Goal: Communication & Community: Answer question/provide support

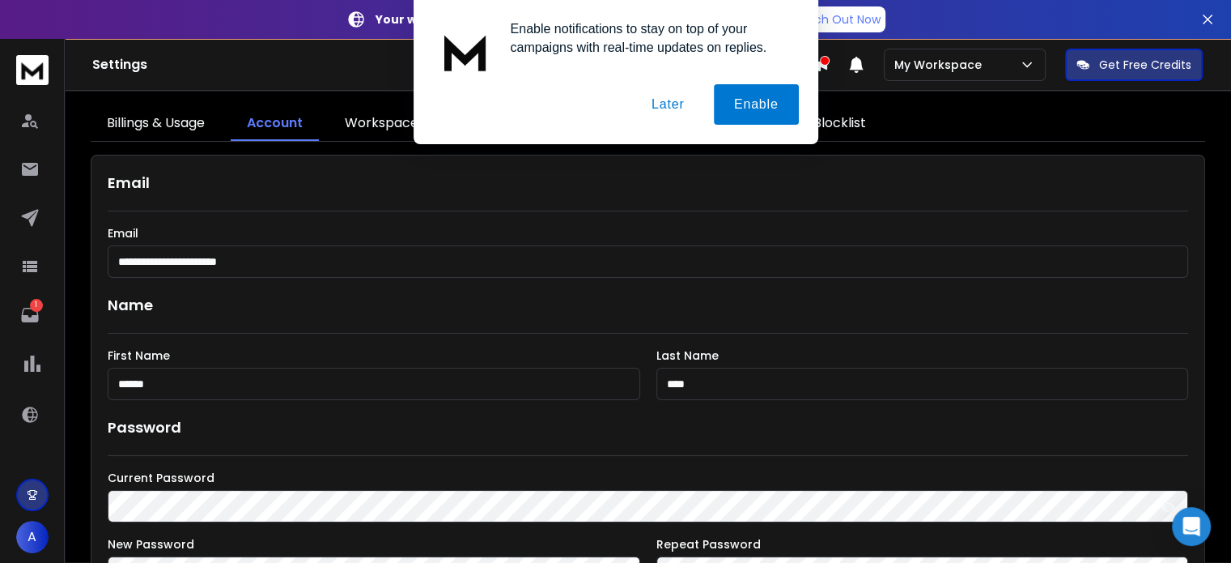
click at [666, 105] on button "Later" at bounding box center [667, 104] width 73 height 40
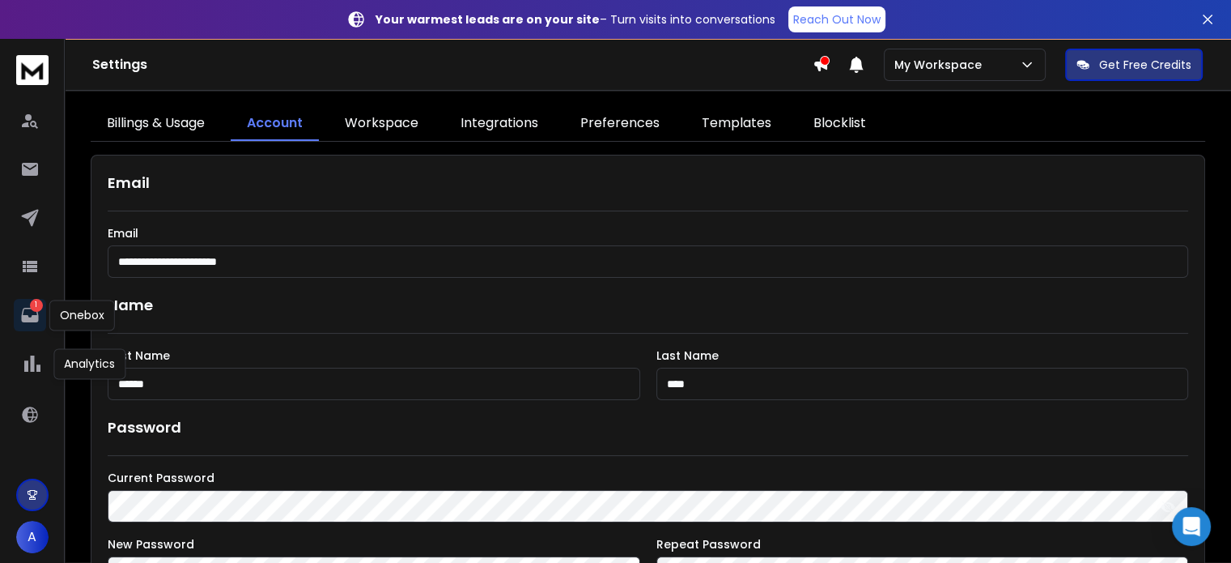
click at [32, 311] on icon at bounding box center [29, 314] width 19 height 19
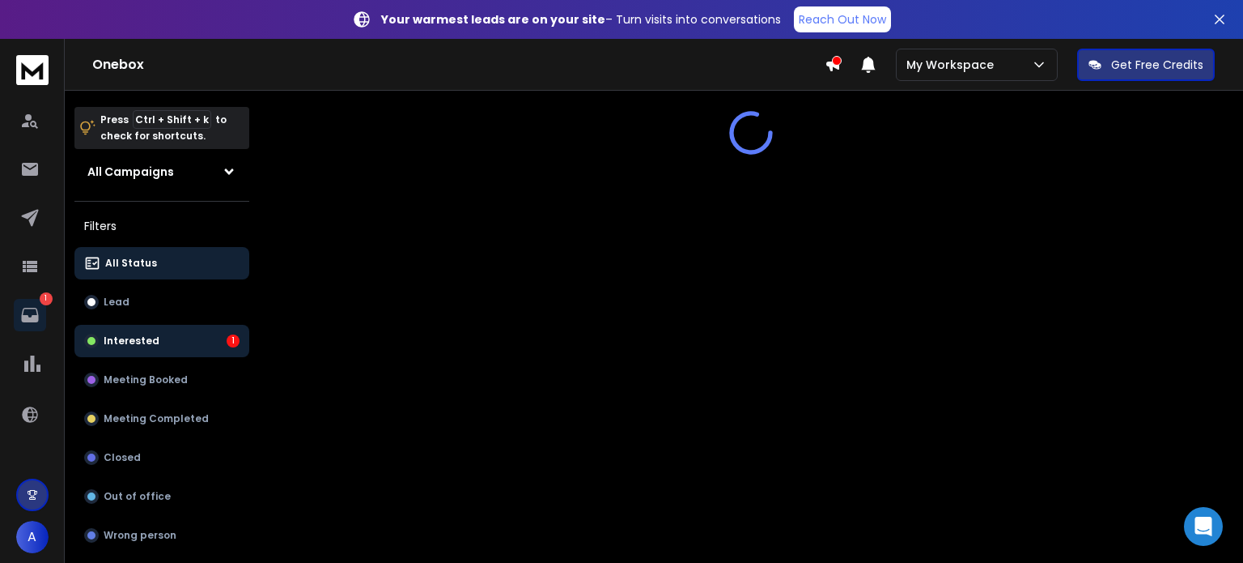
click at [162, 336] on button "Interested 1" at bounding box center [161, 341] width 175 height 32
click at [150, 339] on p "Interested" at bounding box center [132, 340] width 56 height 13
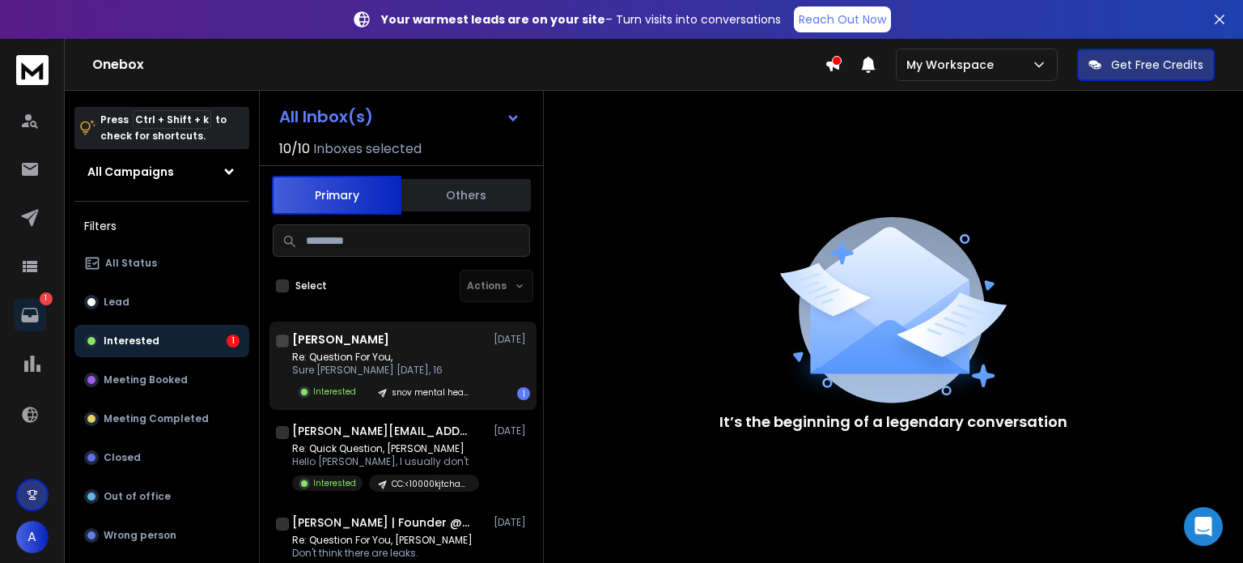
click at [414, 366] on p "Sure [PERSON_NAME] [DATE], 16" at bounding box center [385, 369] width 187 height 13
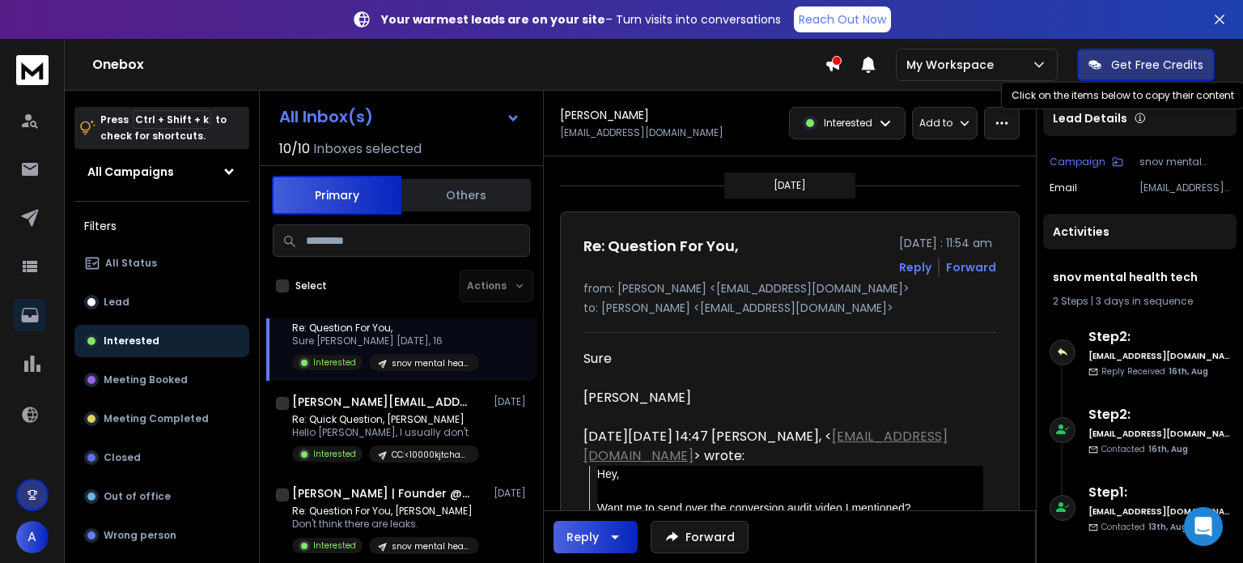
click at [1134, 114] on icon at bounding box center [1140, 118] width 13 height 13
click at [1134, 117] on icon at bounding box center [1140, 118] width 13 height 13
click at [1153, 168] on div "Campaign snov mental health tech Email [EMAIL_ADDRESS][DOMAIN_NAME]" at bounding box center [1139, 175] width 193 height 78
click at [1153, 159] on p "snov mental health tech" at bounding box center [1185, 161] width 91 height 13
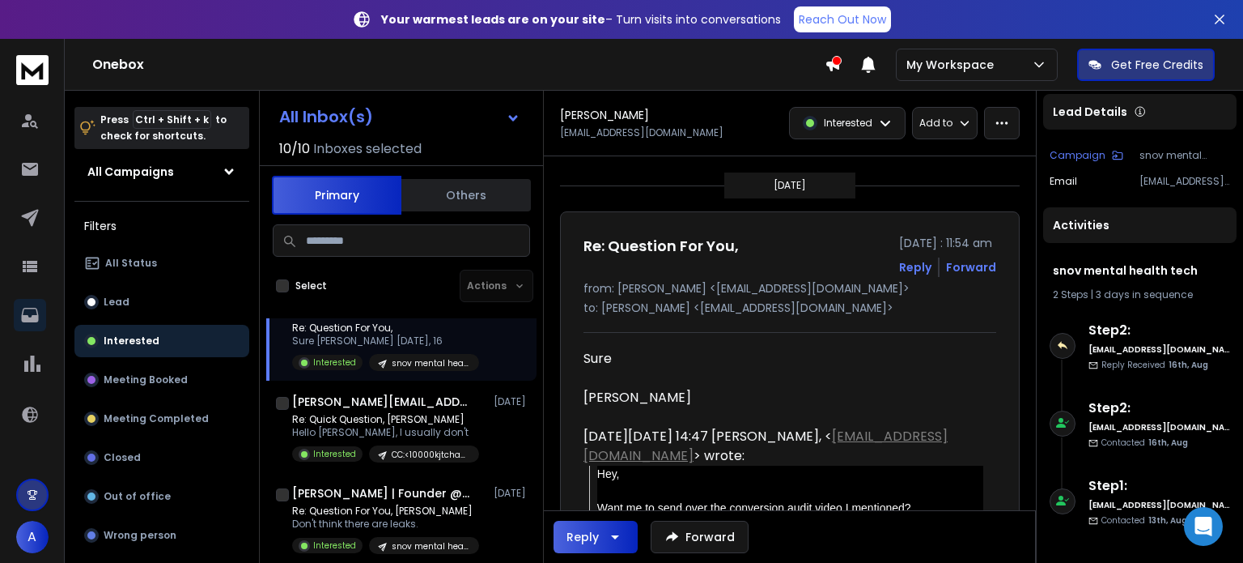
scroll to position [12, 0]
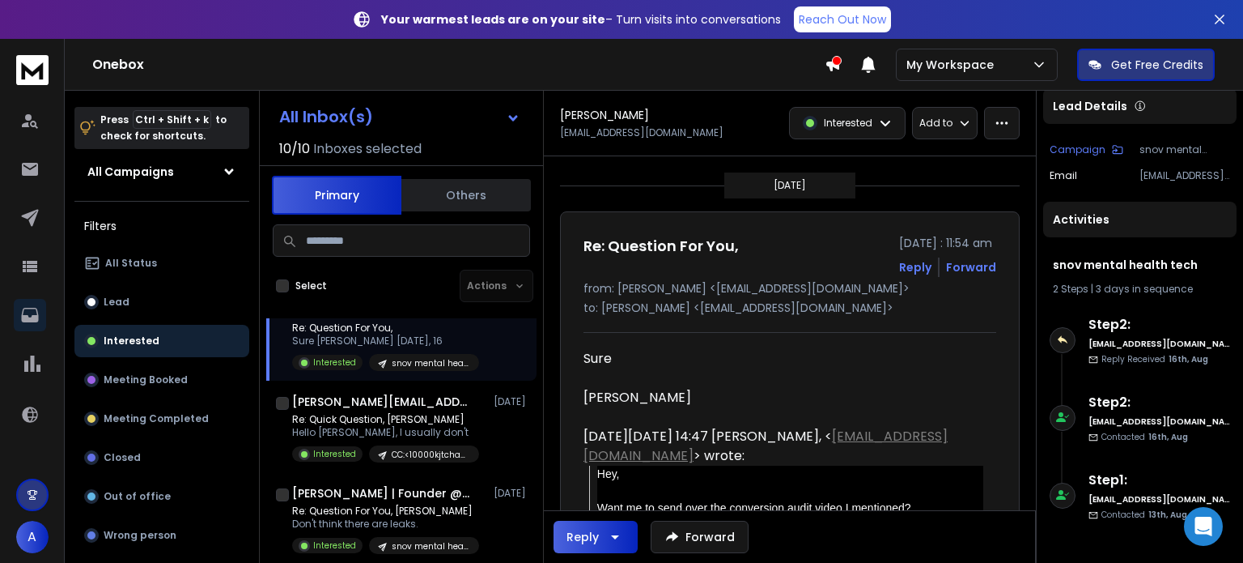
click at [352, 356] on p "Interested" at bounding box center [334, 362] width 43 height 12
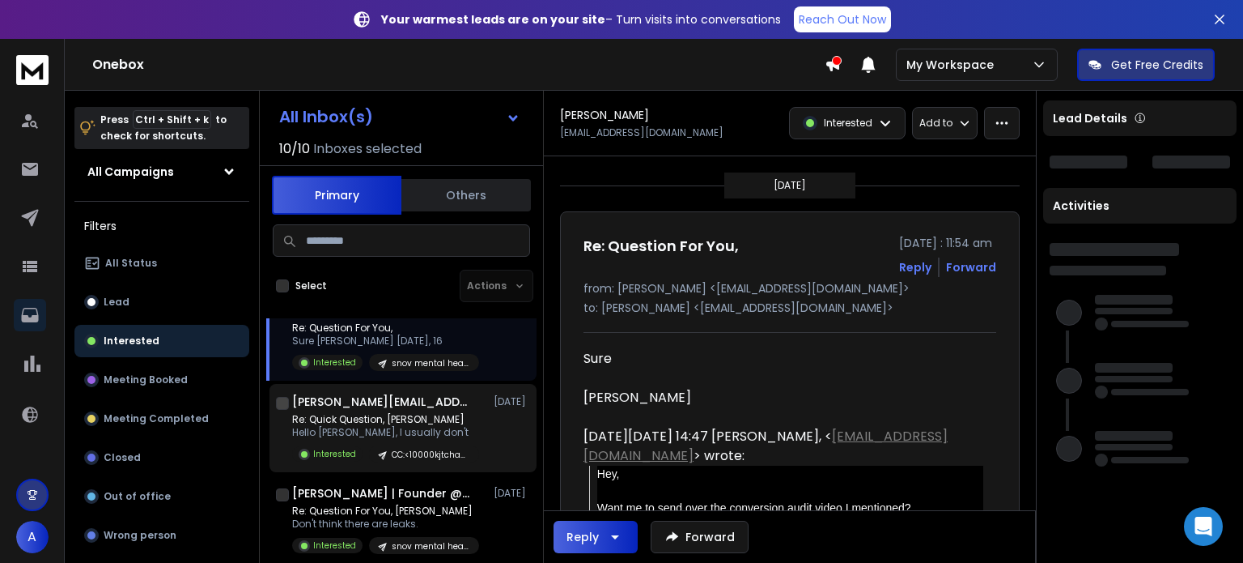
click at [359, 416] on p "Re: Quick Question, [PERSON_NAME]" at bounding box center [385, 419] width 187 height 13
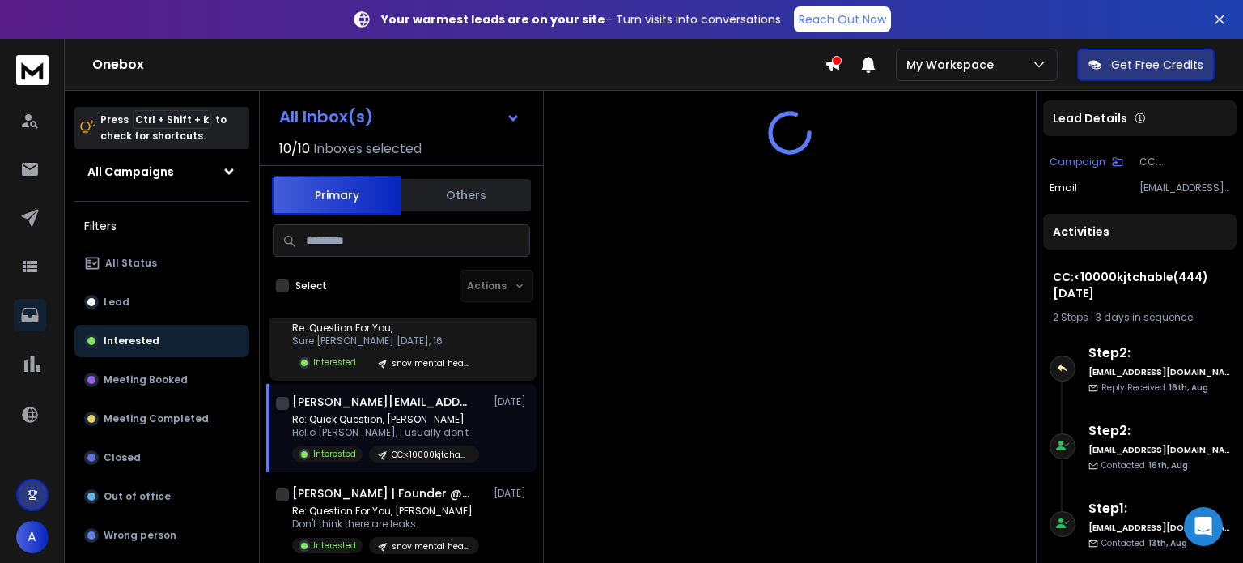
click at [371, 325] on p "Re: Question For You," at bounding box center [385, 327] width 187 height 13
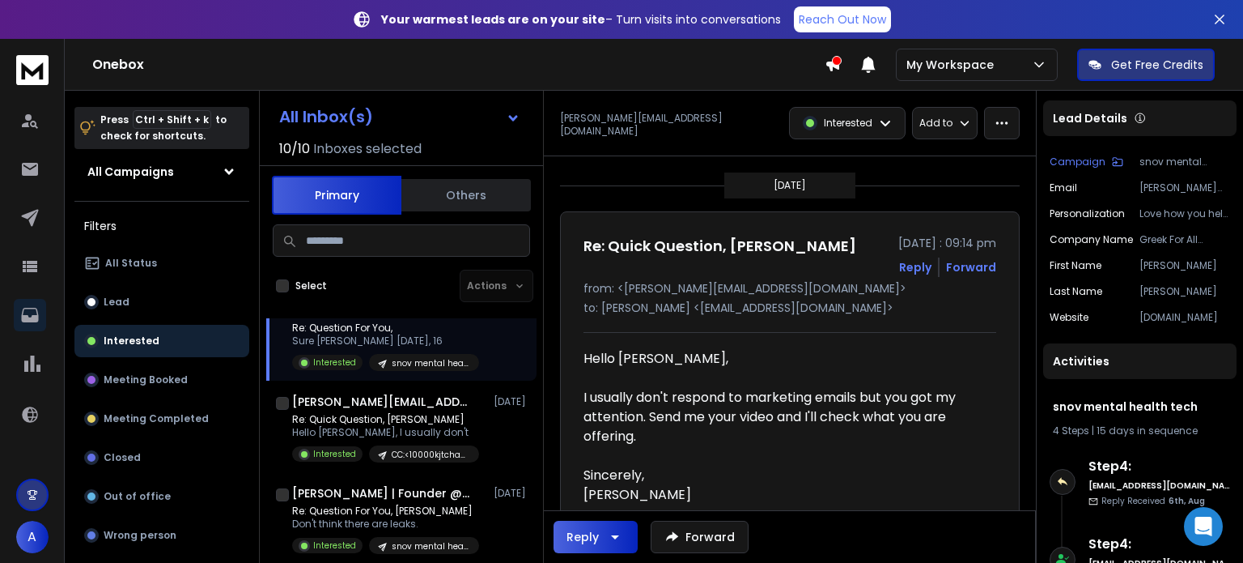
click at [414, 331] on p "Re: Question For You," at bounding box center [385, 327] width 187 height 13
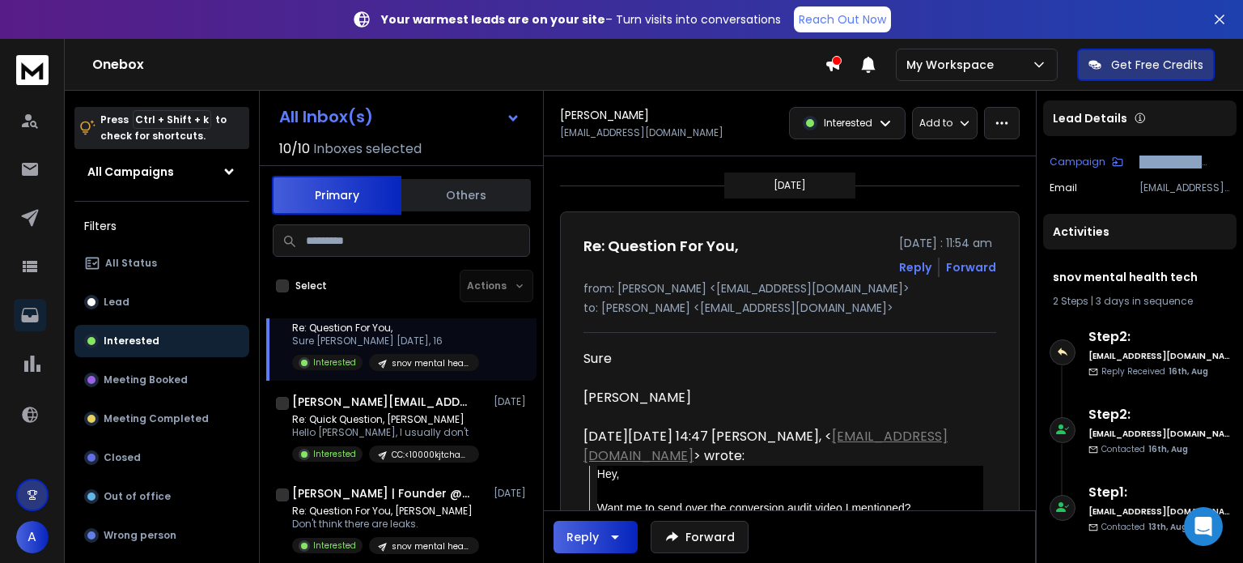
drag, startPoint x: 1136, startPoint y: 163, endPoint x: 1242, endPoint y: 163, distance: 106.0
click at [1230, 163] on div "Lead Details Campaign snov mental health tech Email [EMAIL_ADDRESS][DOMAIN_NAME…" at bounding box center [1139, 372] width 207 height 563
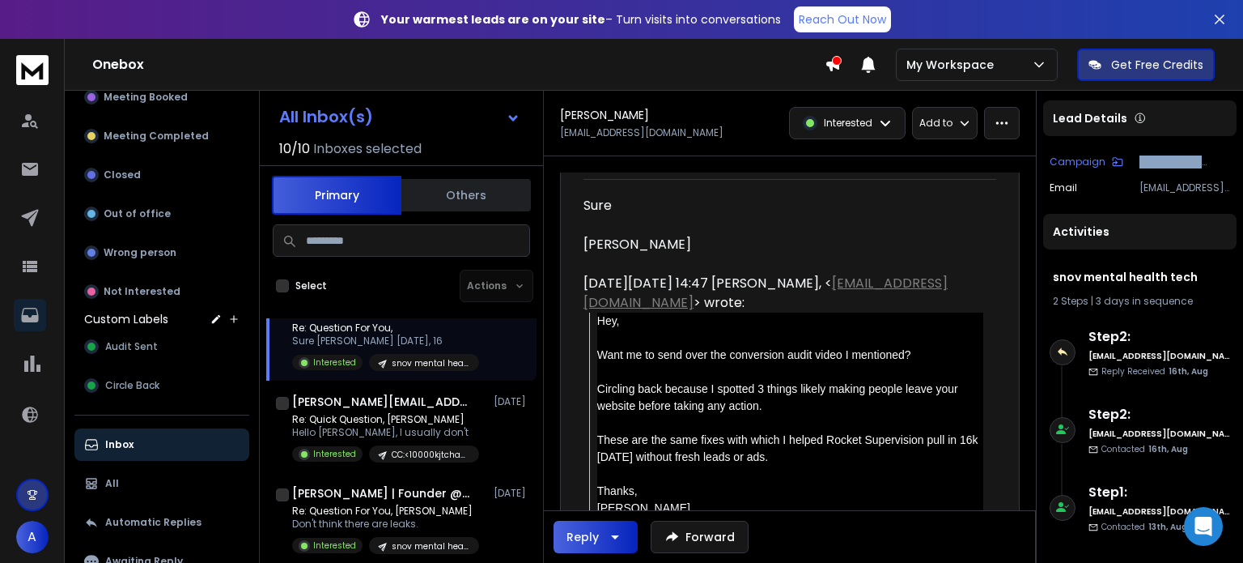
scroll to position [277, 0]
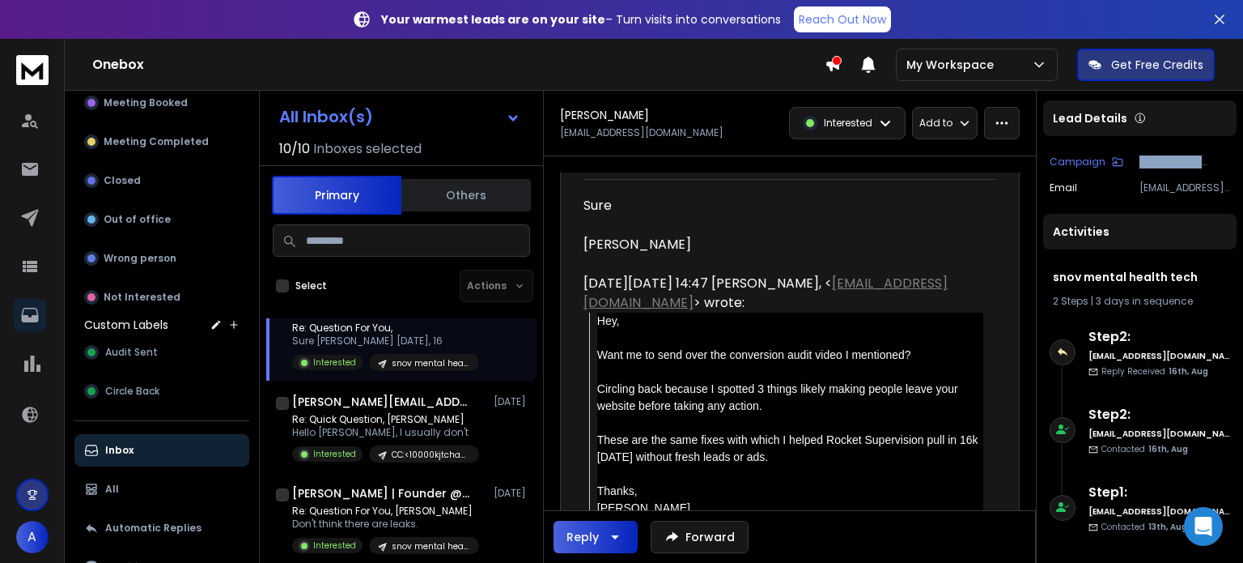
click at [153, 346] on span "Audit Sent" at bounding box center [131, 352] width 53 height 13
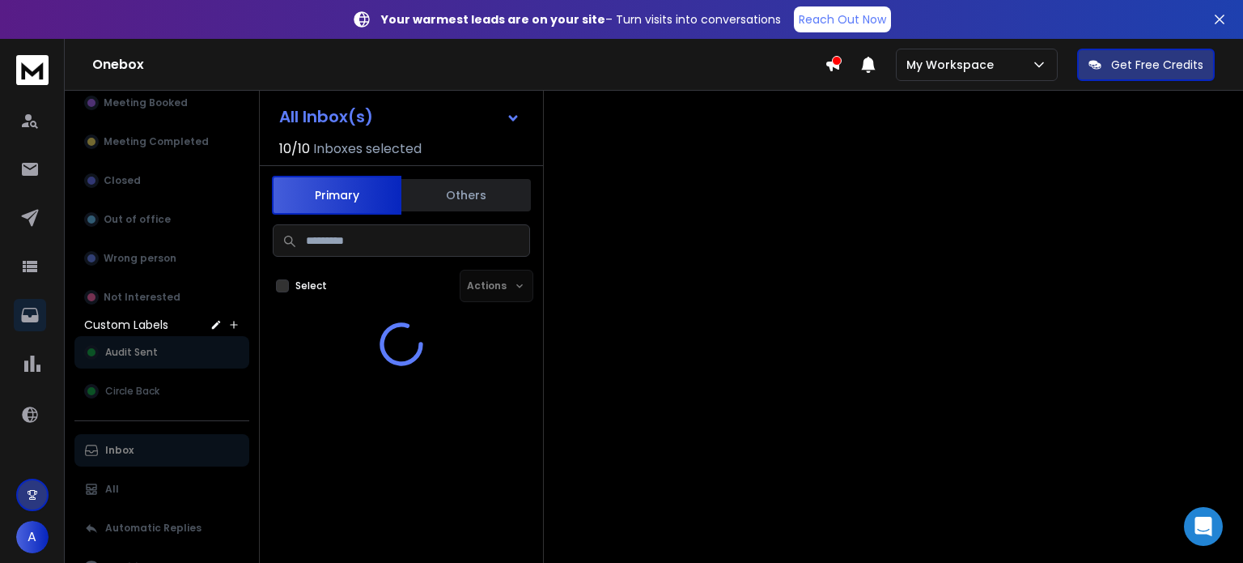
scroll to position [0, 0]
